Goal: Find specific page/section: Find specific page/section

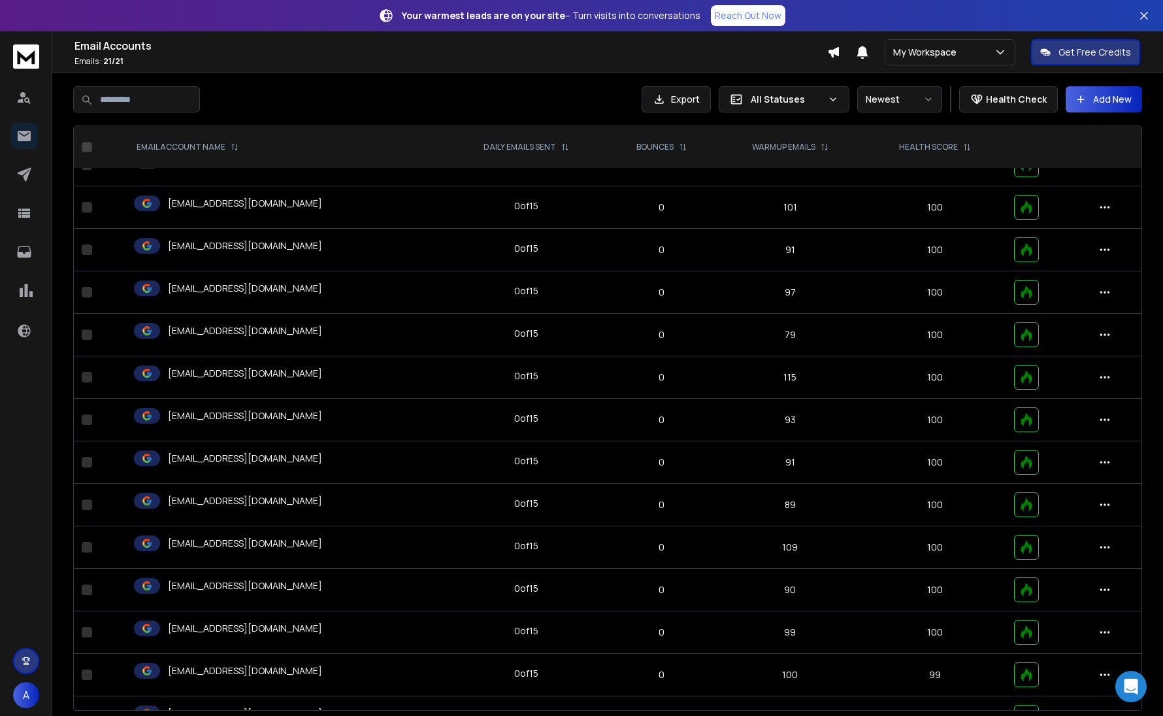
scroll to position [361, 0]
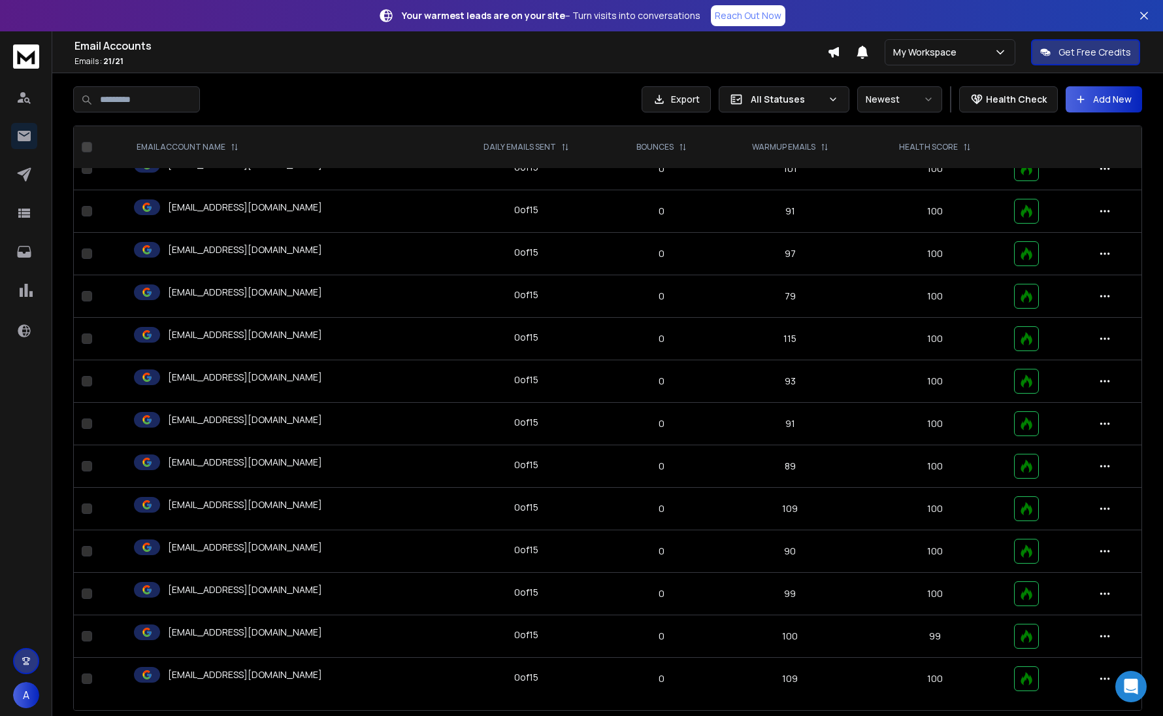
click at [386, 638] on div "[EMAIL_ADDRESS][DOMAIN_NAME]" at bounding box center [285, 632] width 303 height 16
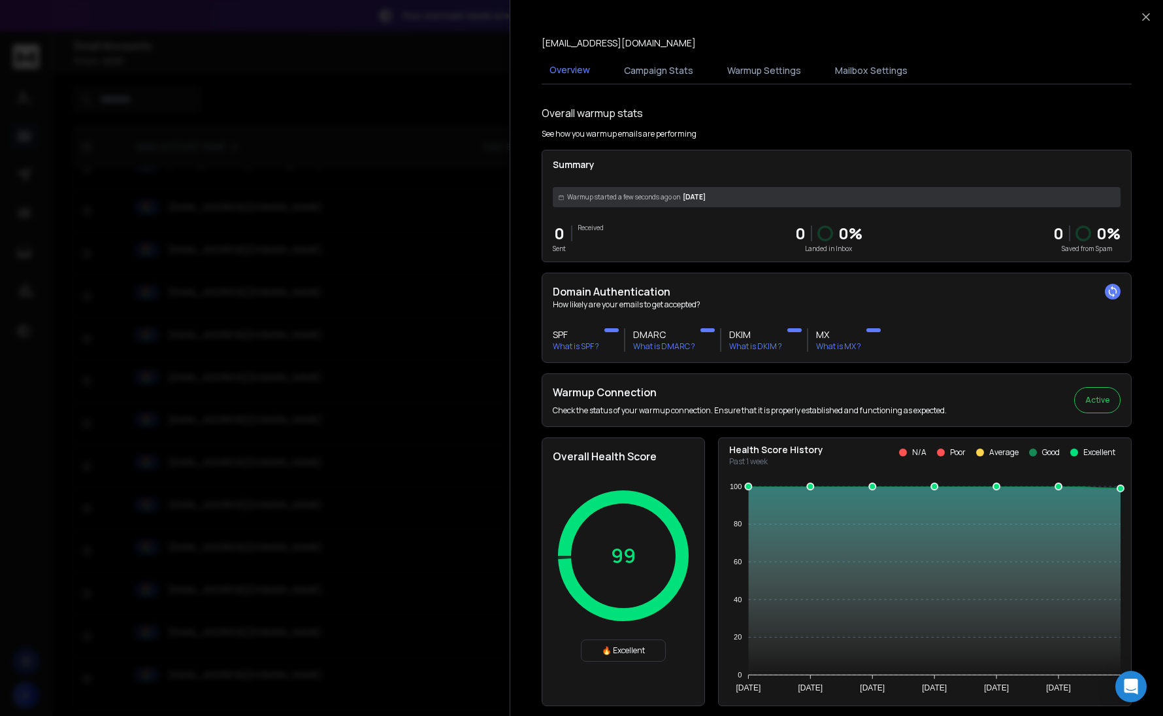
click at [449, 447] on div at bounding box center [581, 358] width 1163 height 716
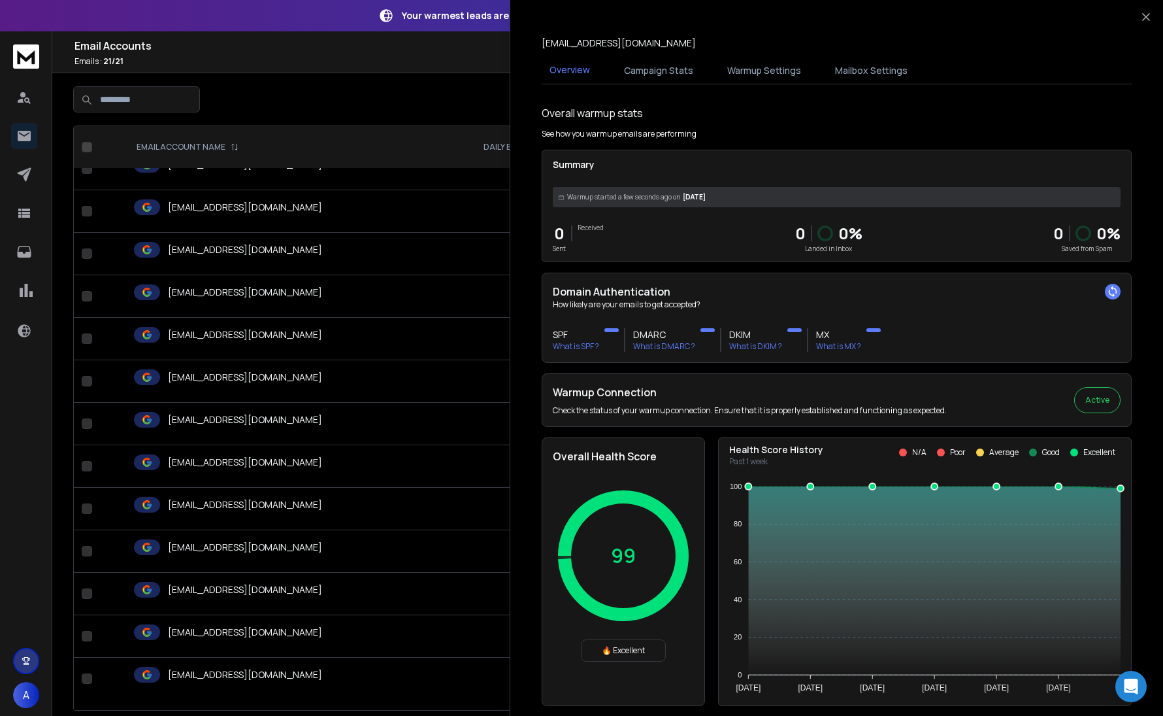
scroll to position [0, 0]
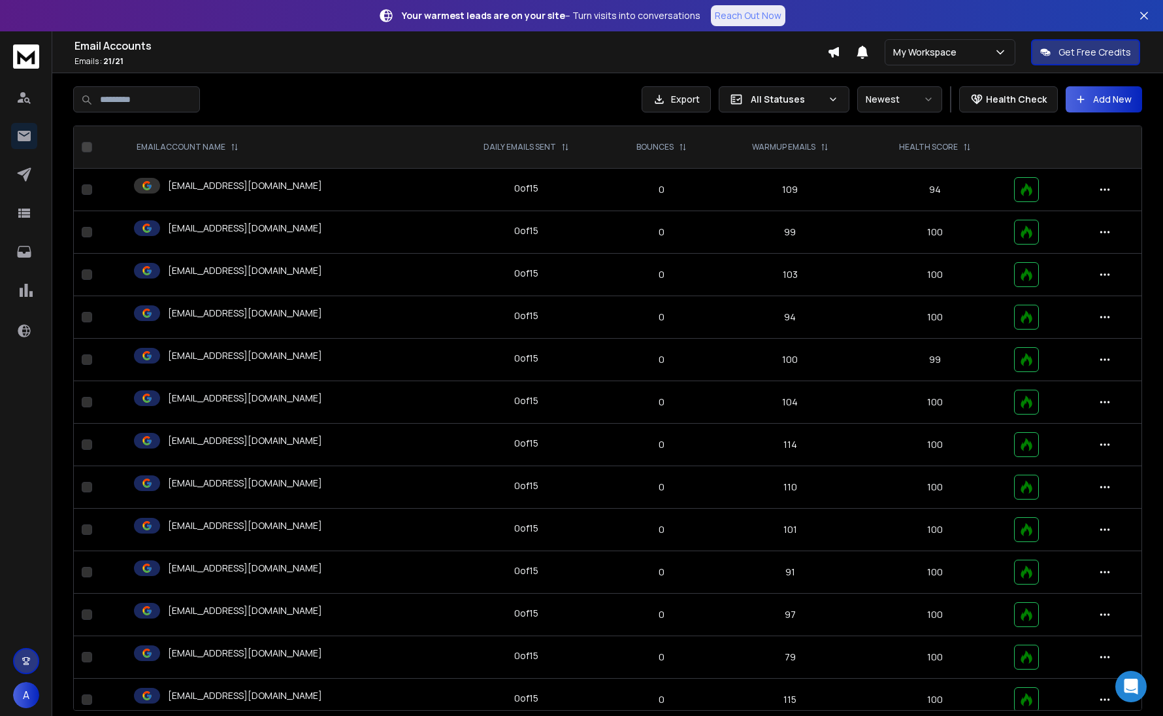
click at [759, 12] on p "Reach Out Now" at bounding box center [748, 15] width 67 height 13
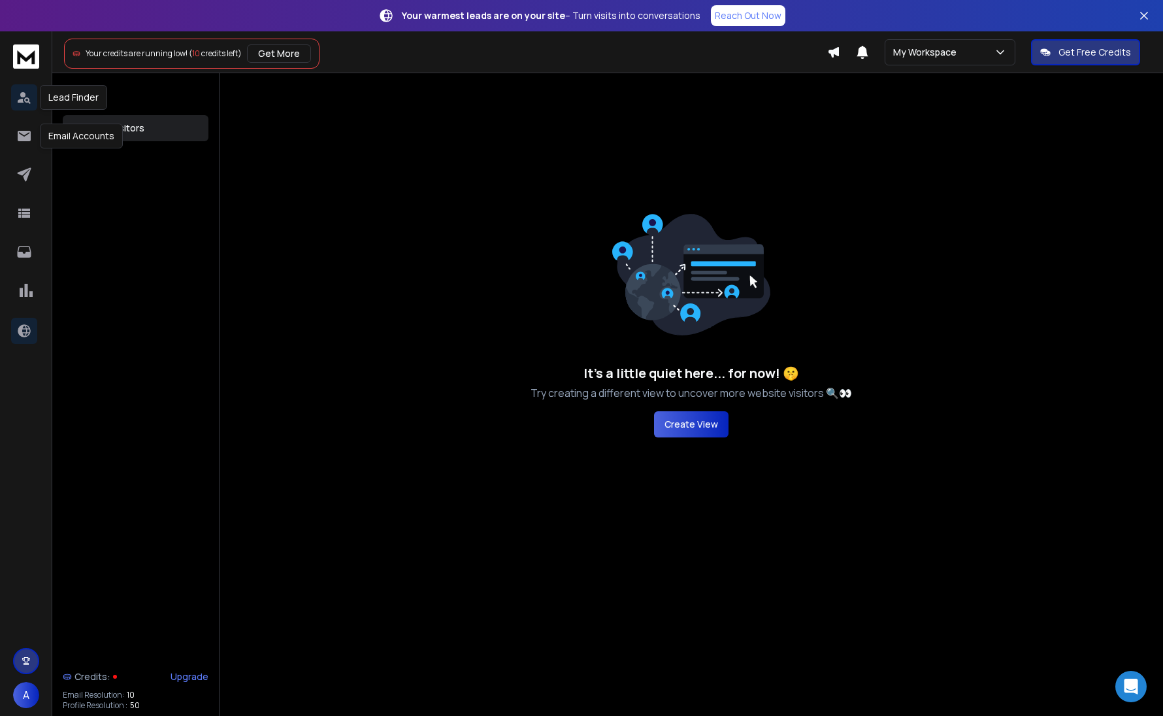
click at [24, 93] on circle at bounding box center [22, 94] width 5 height 5
